Goal: Task Accomplishment & Management: Complete application form

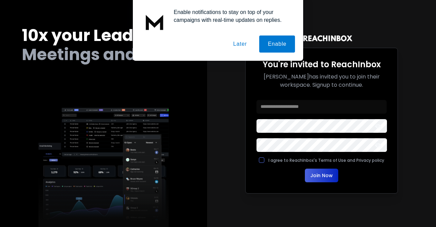
click at [381, 127] on icon at bounding box center [378, 126] width 6 height 4
click at [241, 124] on div "**********" at bounding box center [321, 113] width 229 height 227
click at [305, 168] on button "Join Now" at bounding box center [321, 175] width 33 height 14
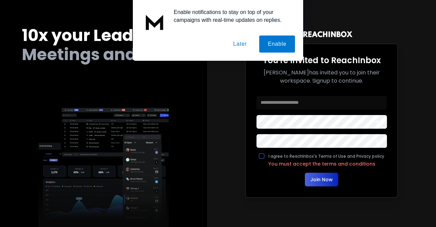
click at [265, 154] on button "I agree to ReachInbox's Terms of Use and Privacy policy" at bounding box center [261, 155] width 5 height 5
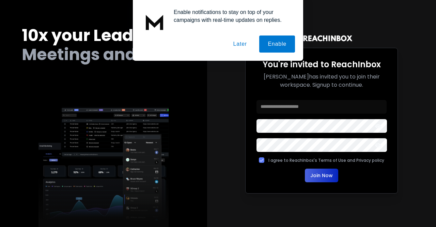
click at [332, 179] on button "Join Now" at bounding box center [321, 175] width 33 height 14
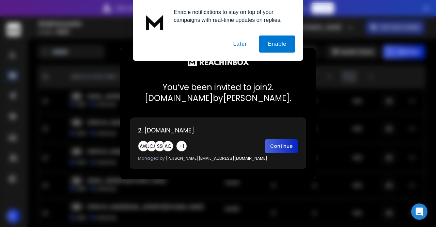
click at [277, 146] on button "Continue" at bounding box center [281, 146] width 33 height 14
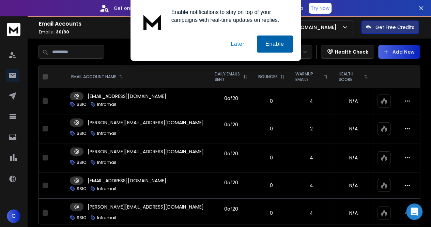
click at [271, 44] on button "Enable" at bounding box center [275, 43] width 36 height 17
